Goal: Task Accomplishment & Management: Use online tool/utility

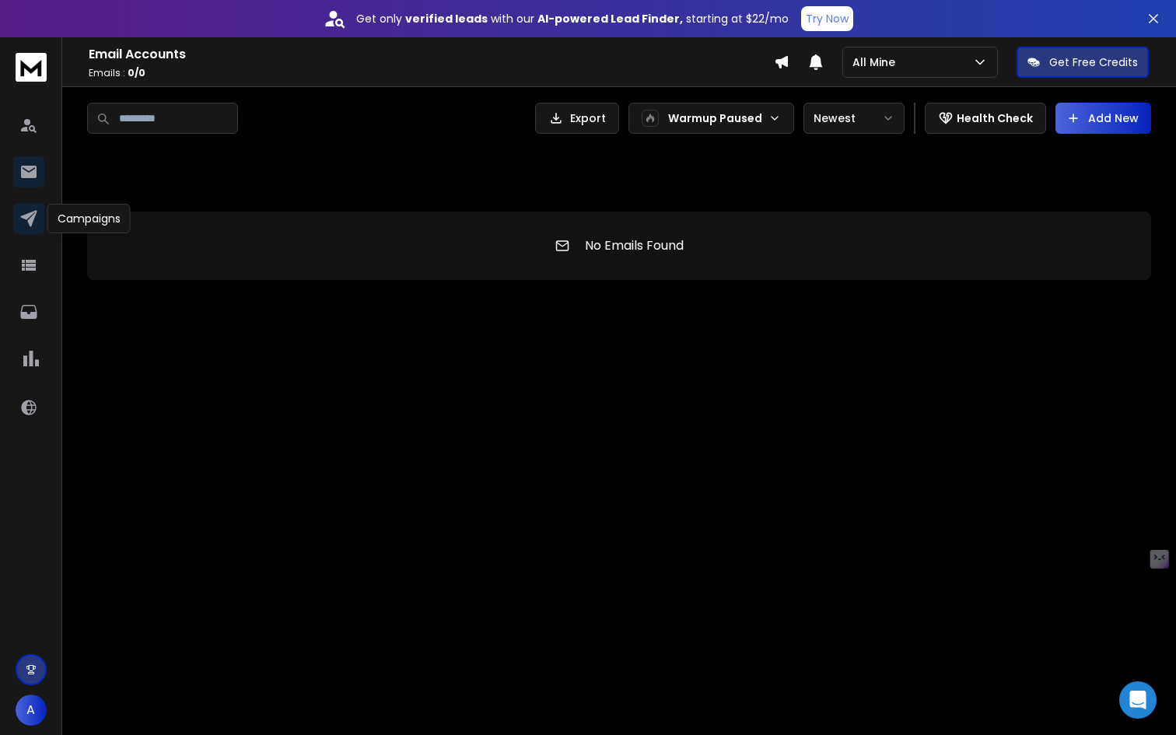
click at [32, 218] on icon at bounding box center [28, 218] width 16 height 16
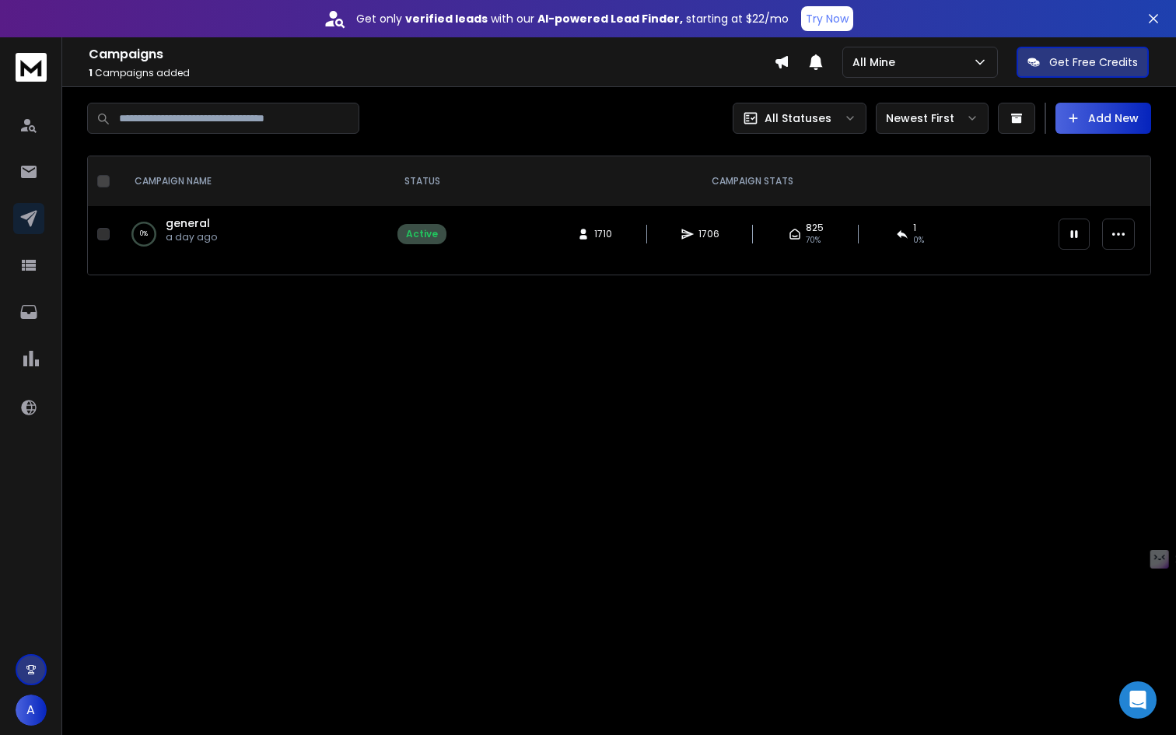
click at [244, 233] on div "0 % general a day ago" at bounding box center [251, 234] width 241 height 37
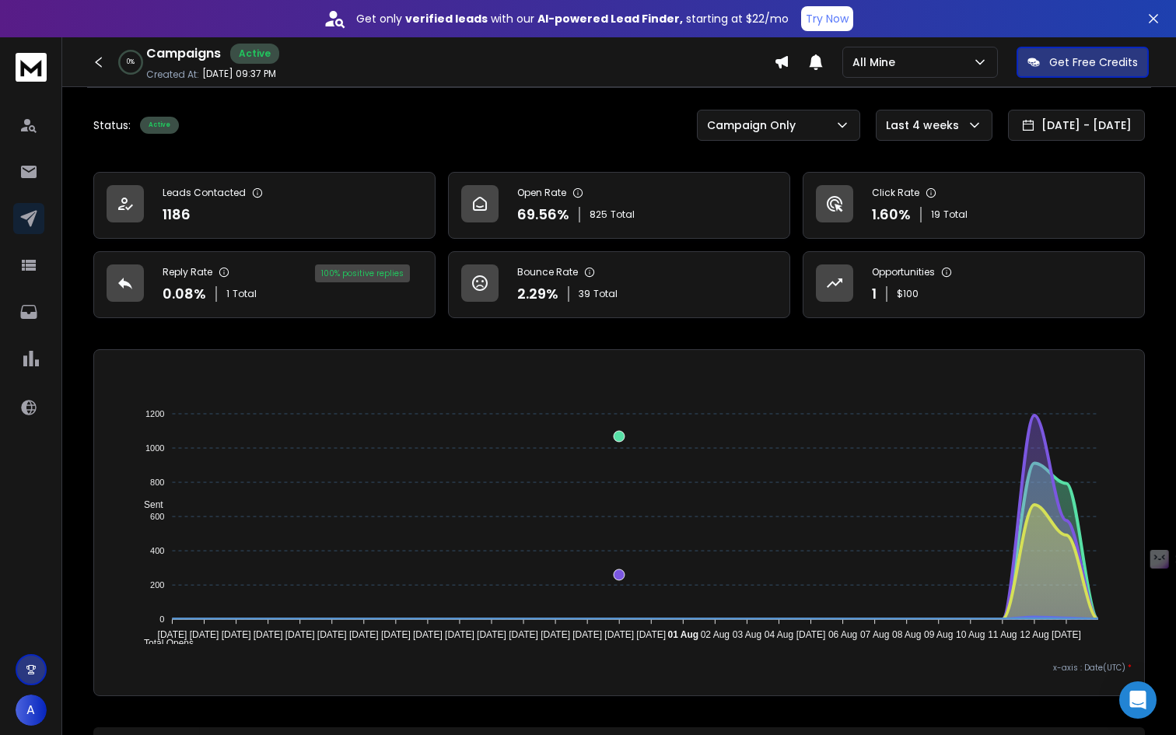
scroll to position [79, 0]
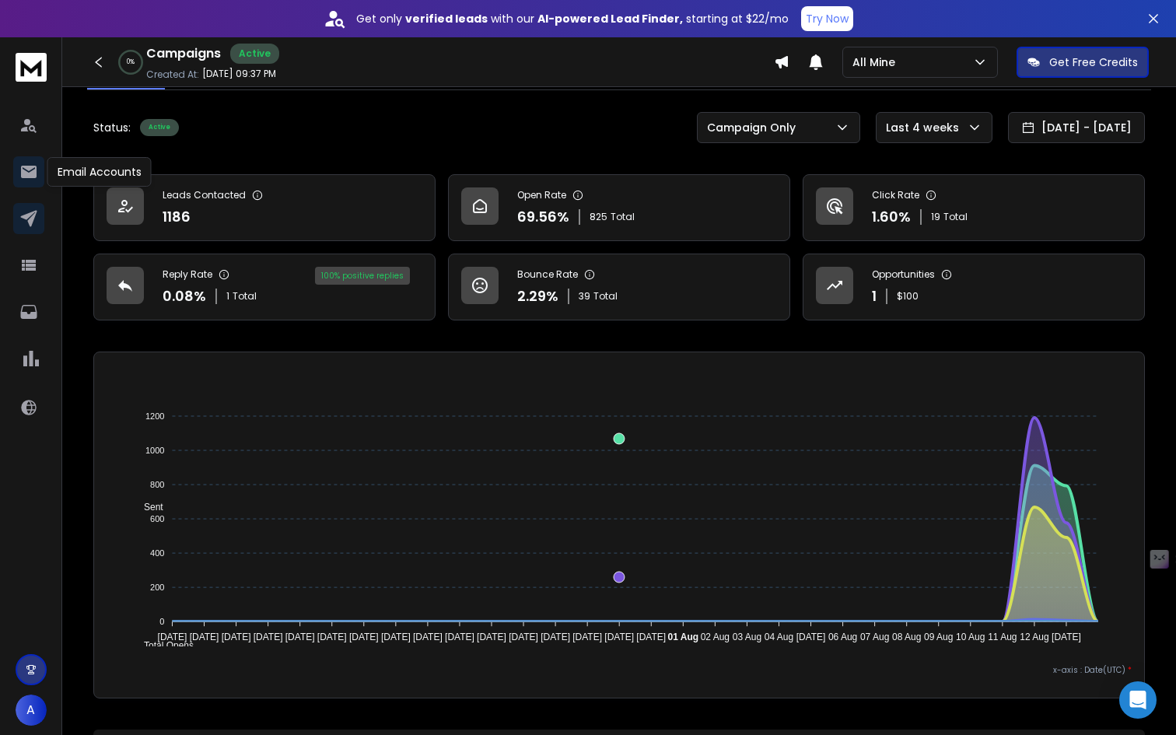
click at [22, 171] on icon at bounding box center [29, 172] width 16 height 12
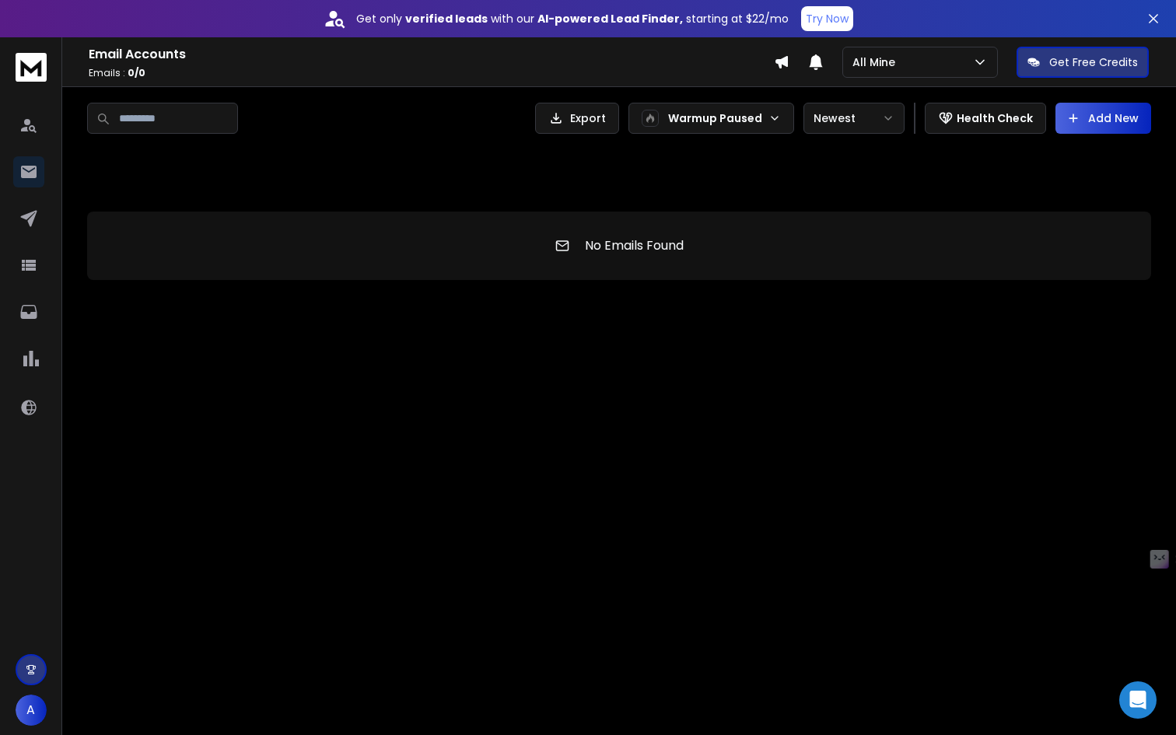
click at [140, 69] on span "0 / 0" at bounding box center [137, 72] width 18 height 13
click at [24, 121] on circle at bounding box center [27, 122] width 6 height 6
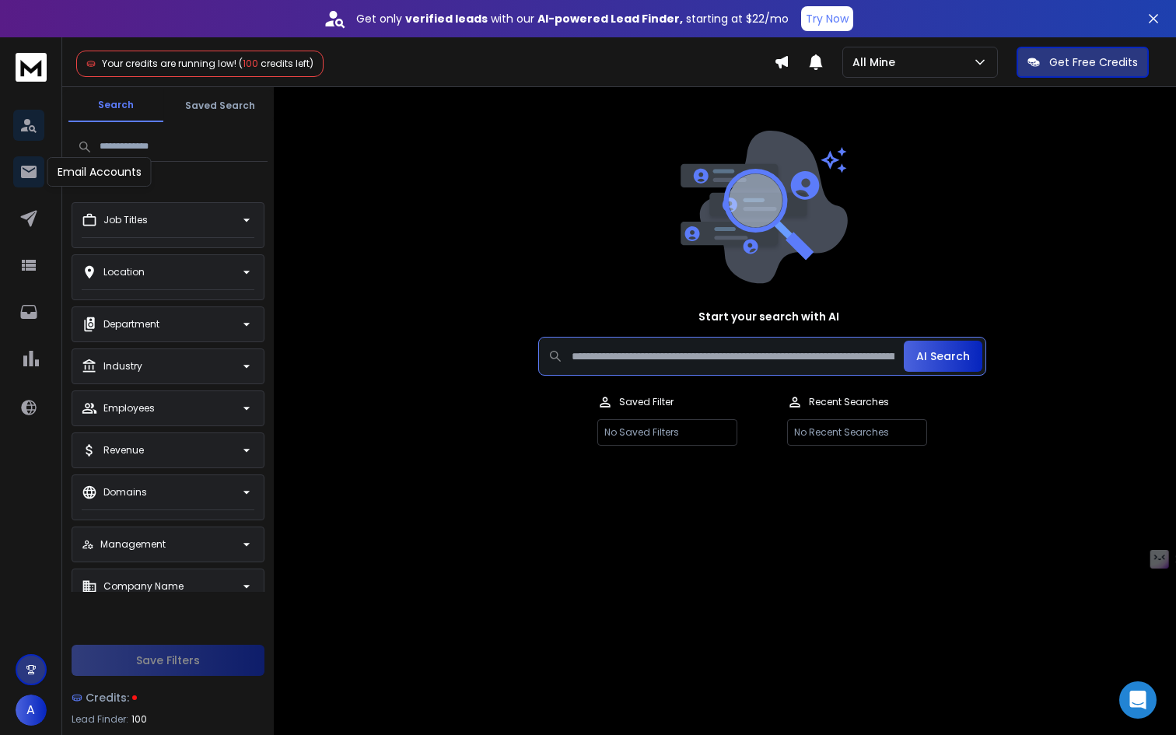
click at [23, 183] on link at bounding box center [28, 171] width 31 height 31
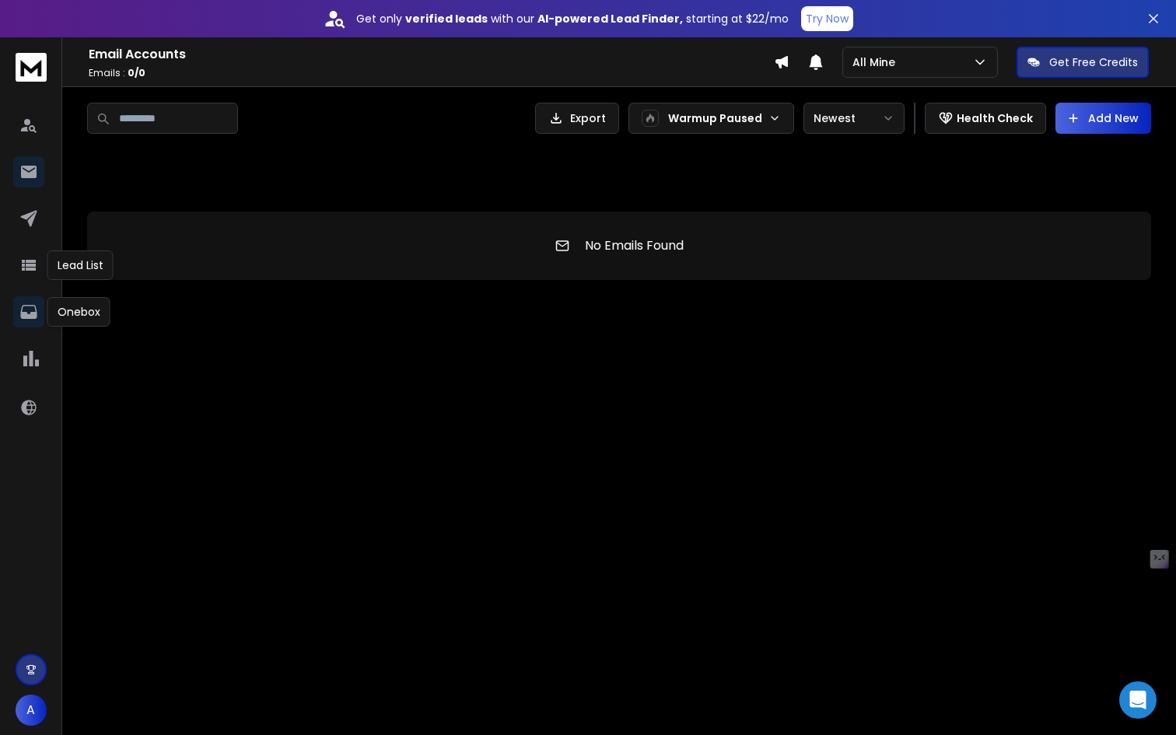
click at [26, 306] on icon at bounding box center [28, 312] width 16 height 14
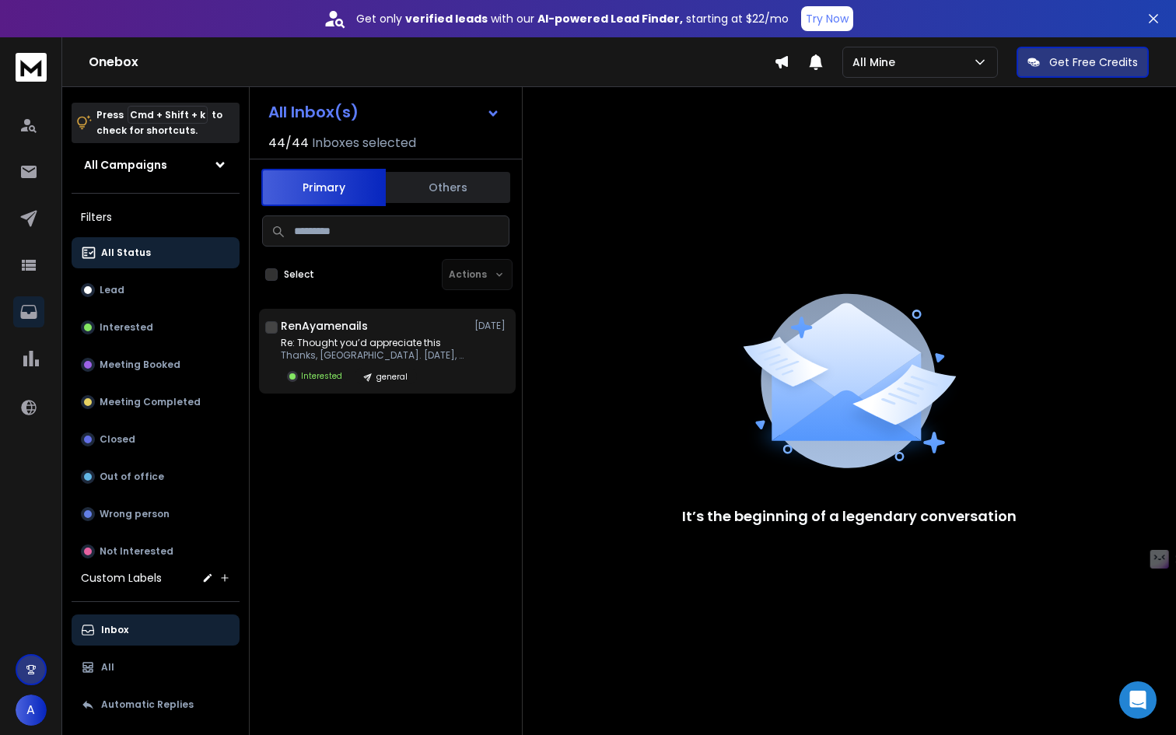
click at [323, 328] on h1 "RenAyamenails" at bounding box center [324, 326] width 87 height 16
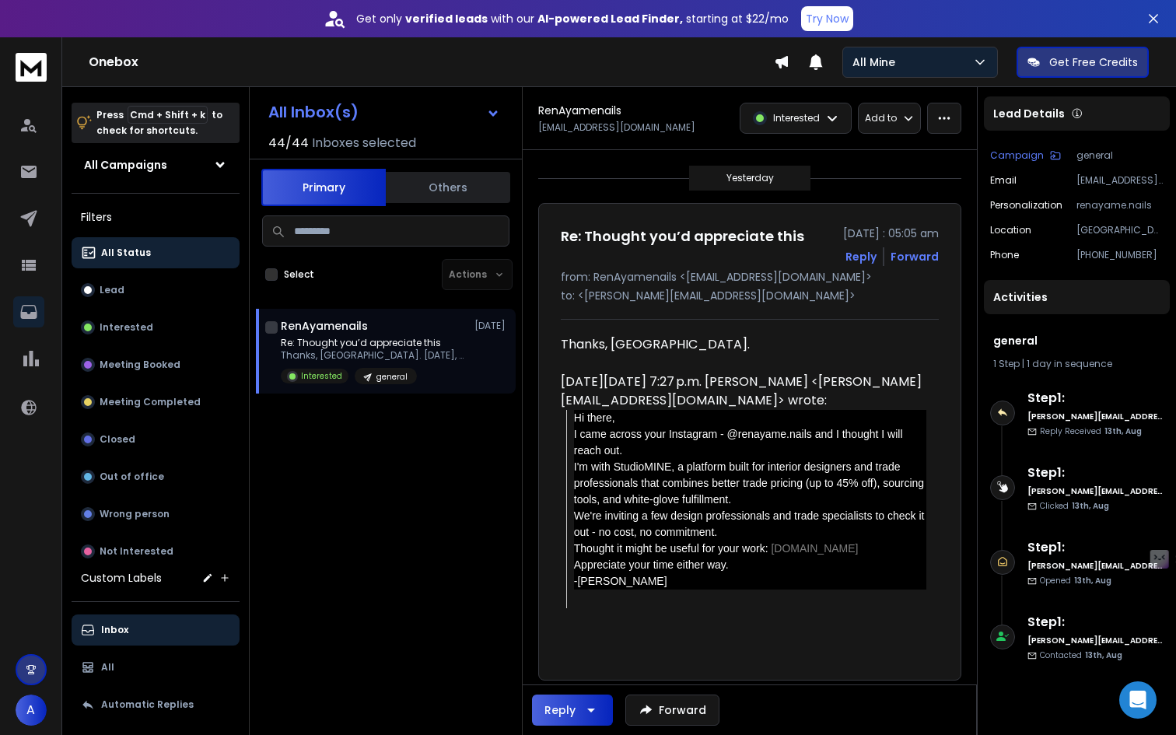
click at [902, 68] on p "All Mine" at bounding box center [877, 62] width 49 height 16
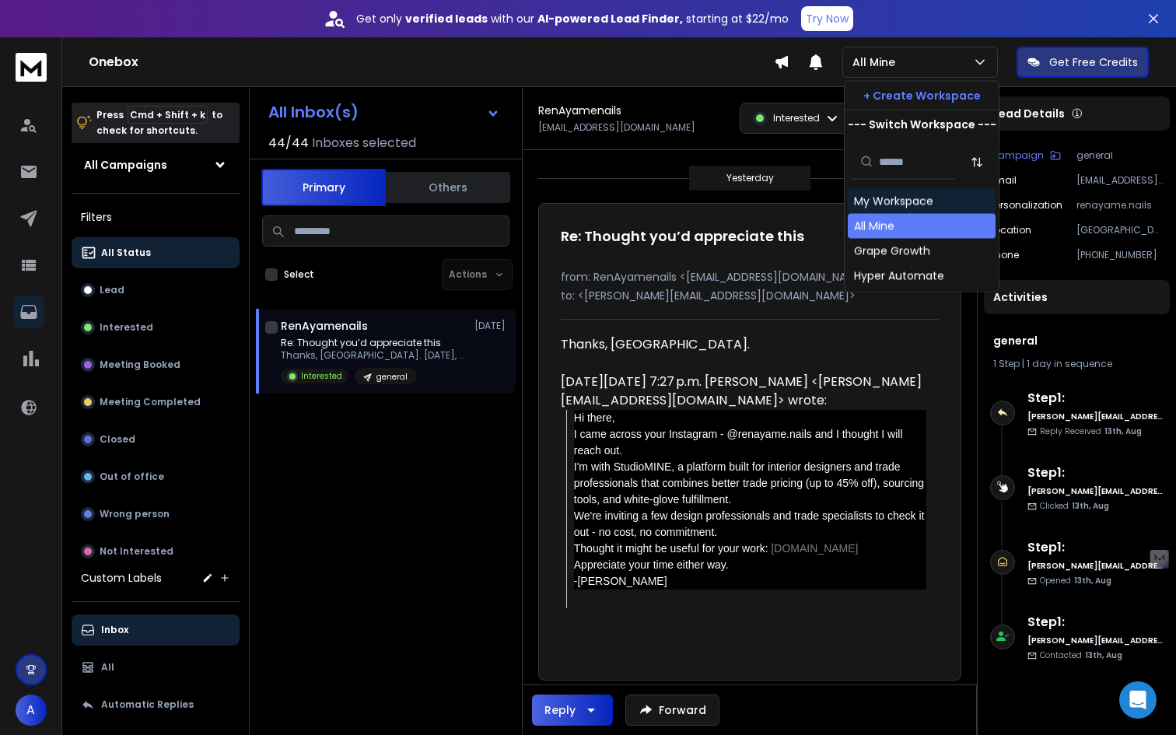
click at [895, 205] on div "My Workspace" at bounding box center [893, 202] width 79 height 16
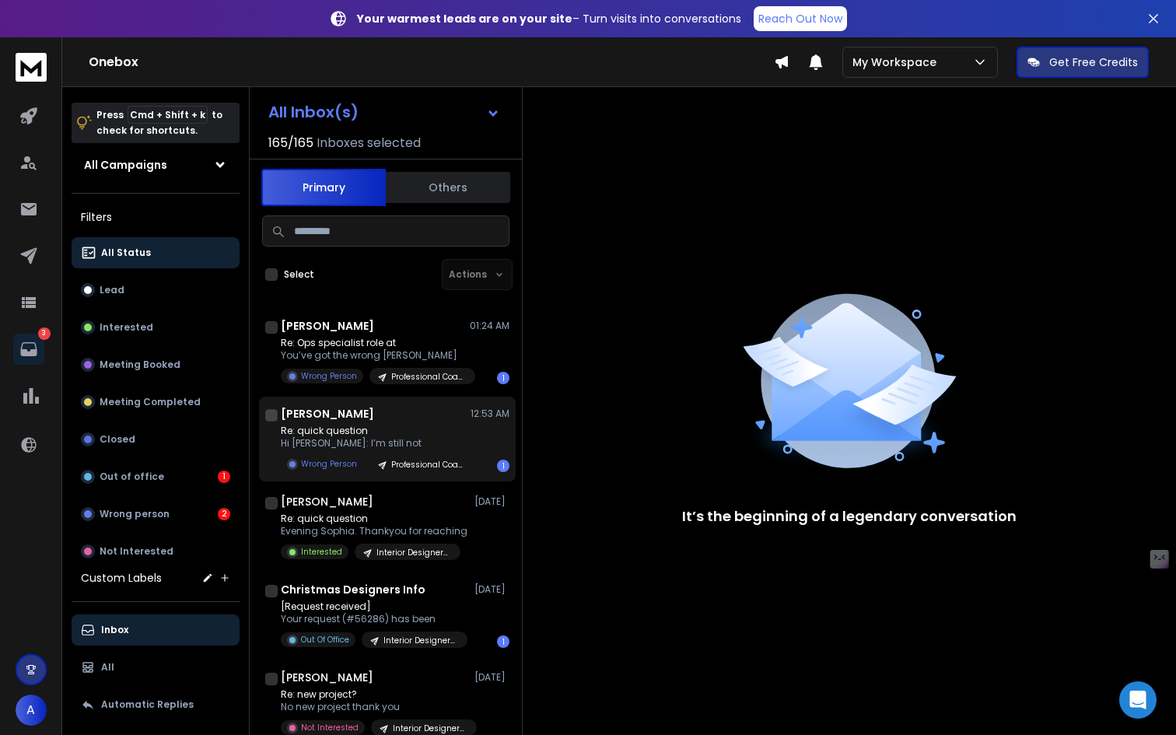
click at [352, 422] on div "[PERSON_NAME] 12:53 AM Re: quick question Hi [PERSON_NAME]: I’m still not Wrong…" at bounding box center [395, 439] width 229 height 66
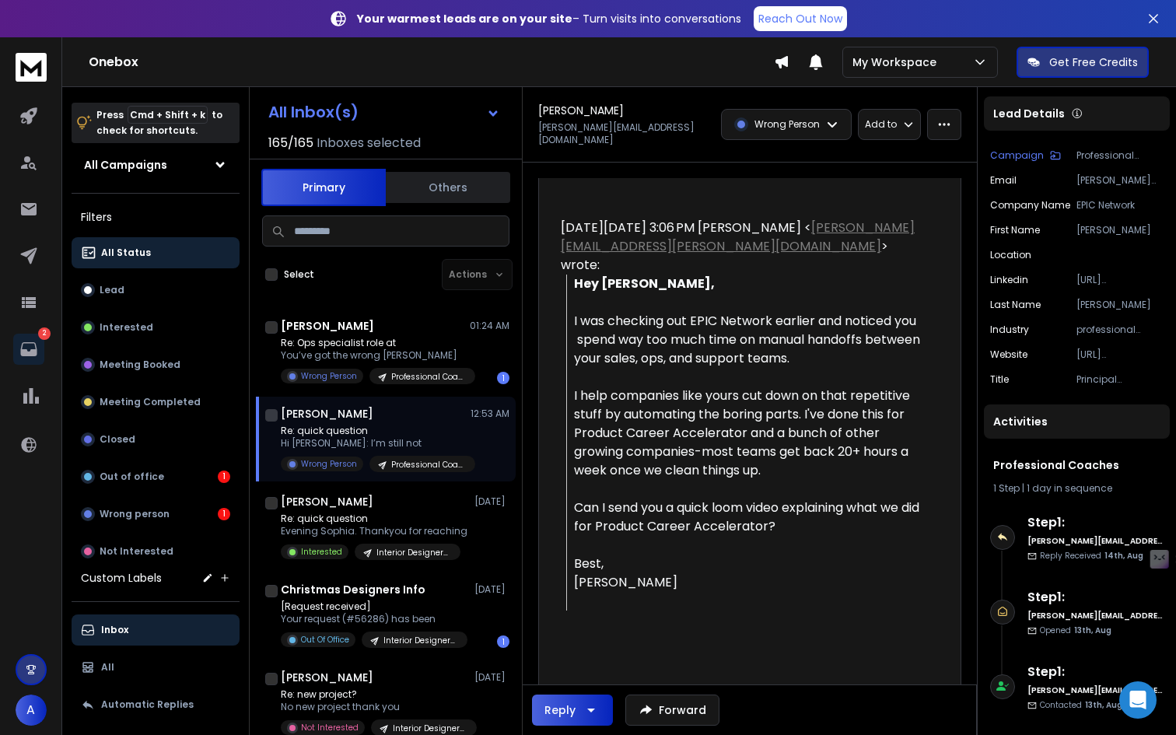
scroll to position [413, 0]
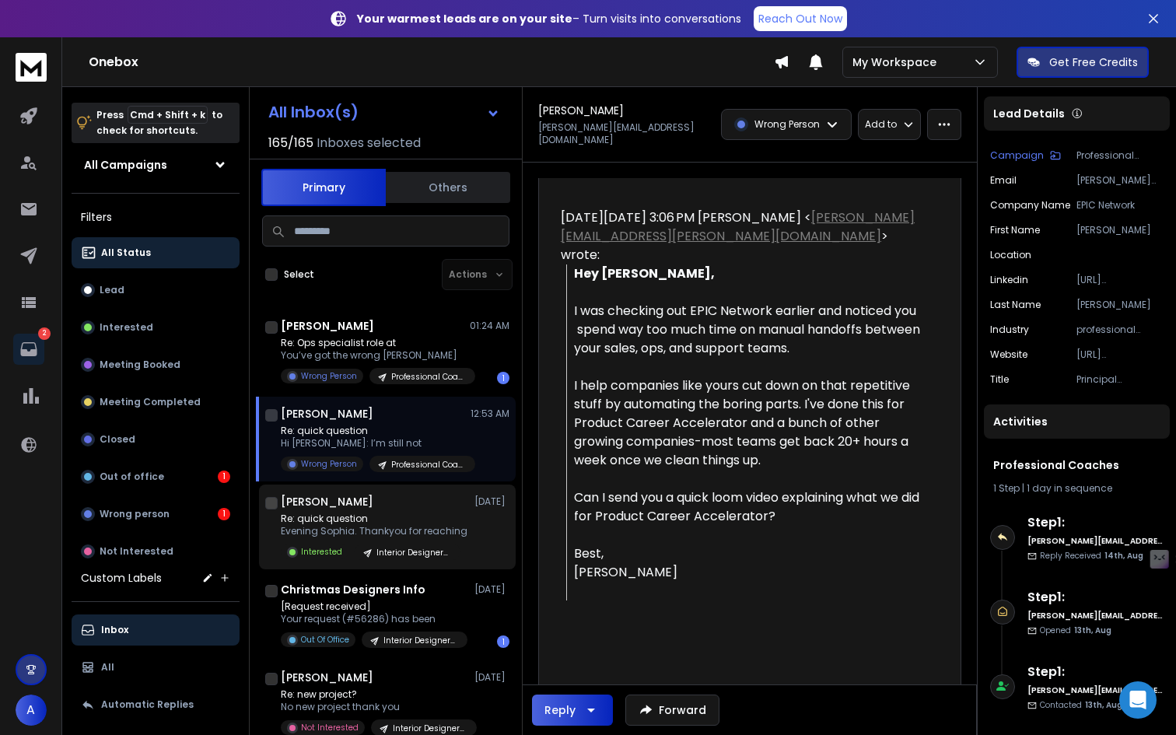
click at [408, 518] on p "Re: quick question" at bounding box center [374, 519] width 187 height 12
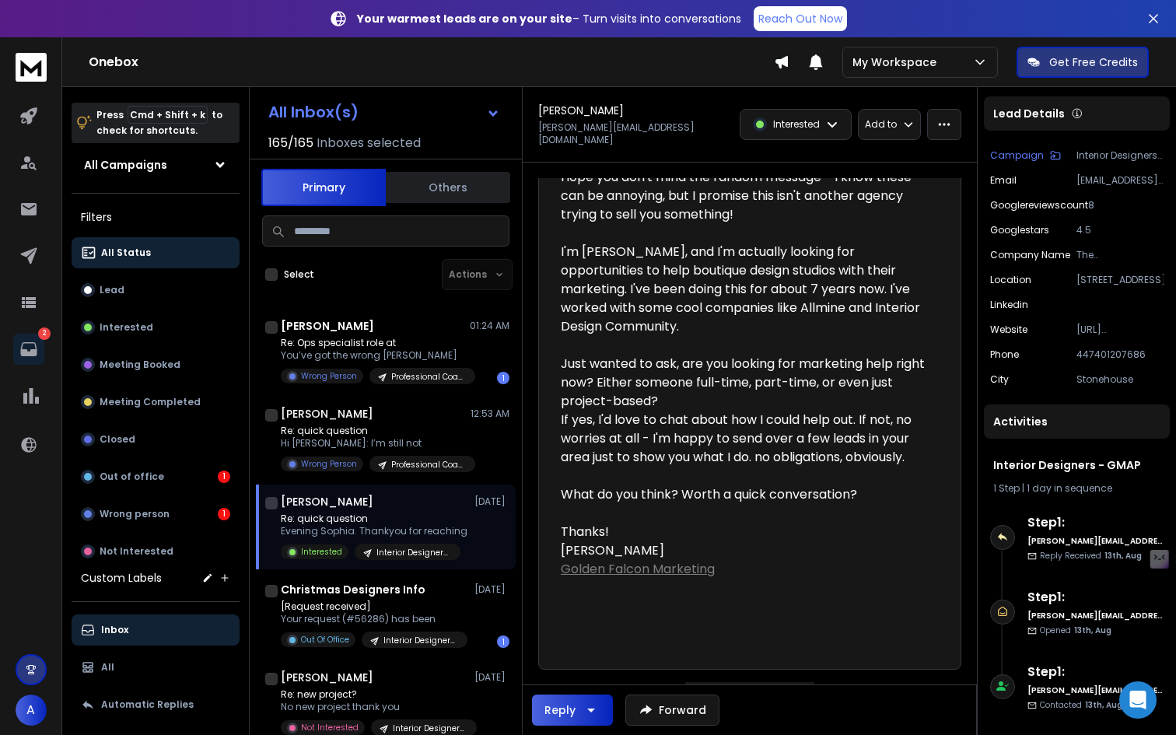
scroll to position [822, 0]
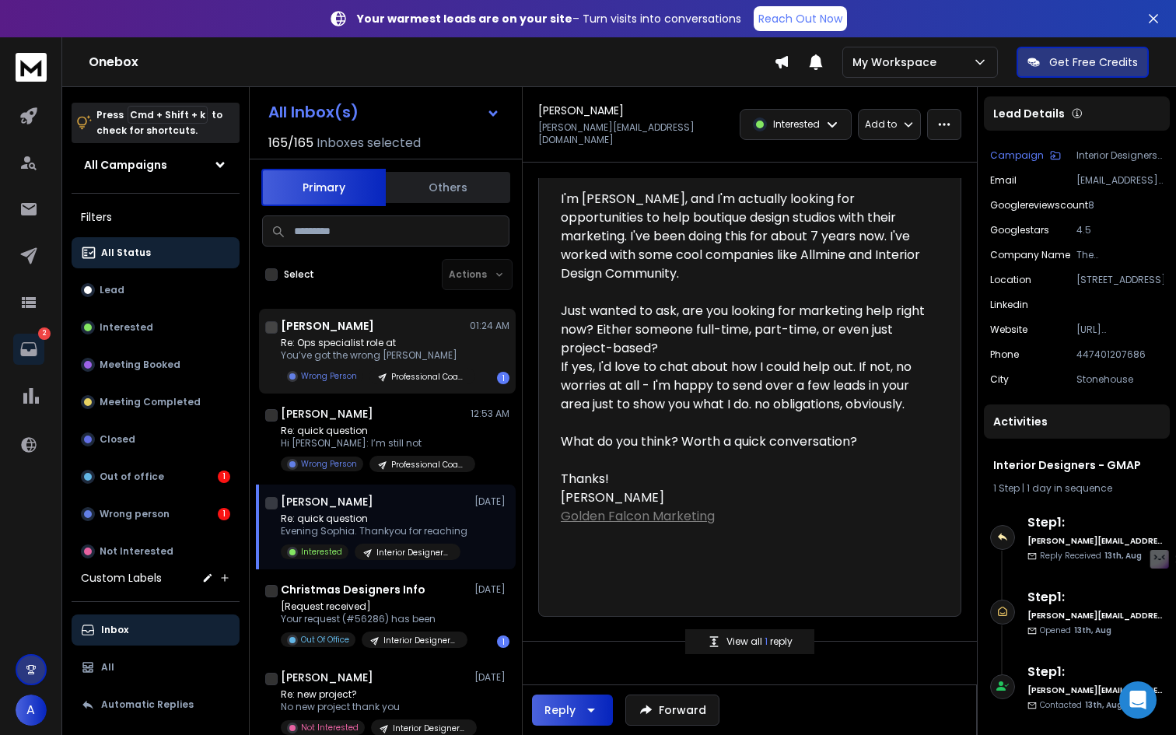
click at [379, 352] on p "You’ve got the wrong Mary" at bounding box center [374, 355] width 187 height 12
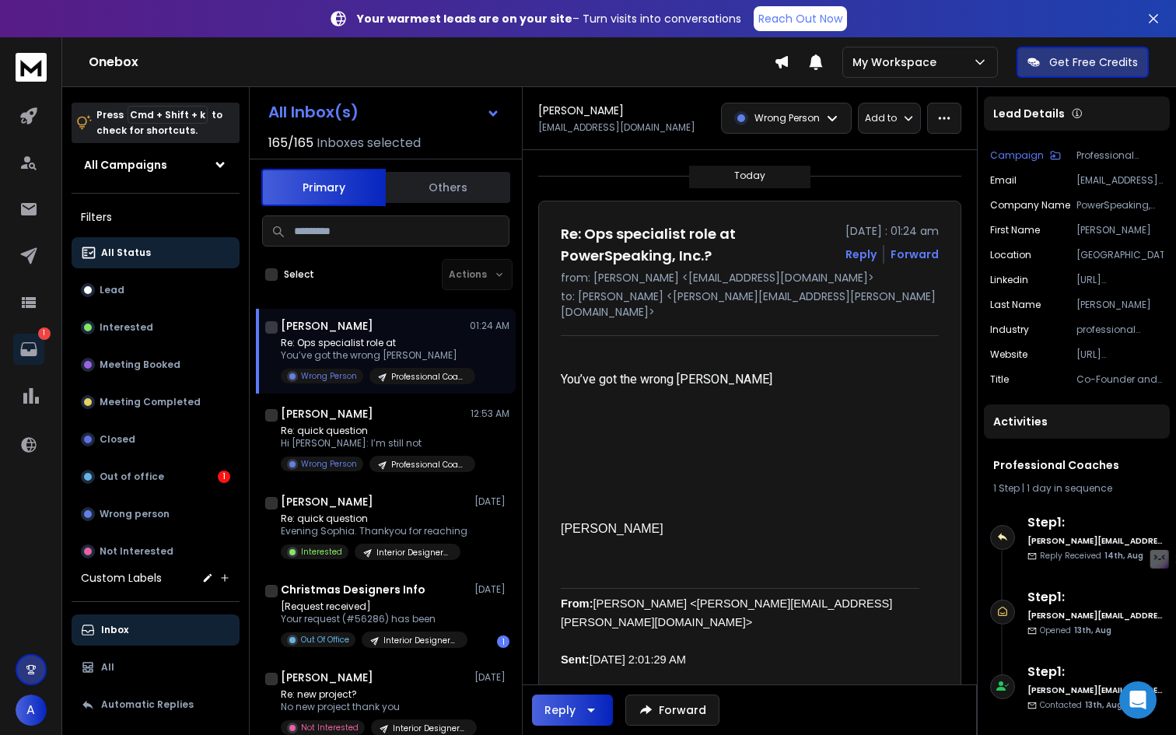
scroll to position [0, 0]
